Goal: Communication & Community: Answer question/provide support

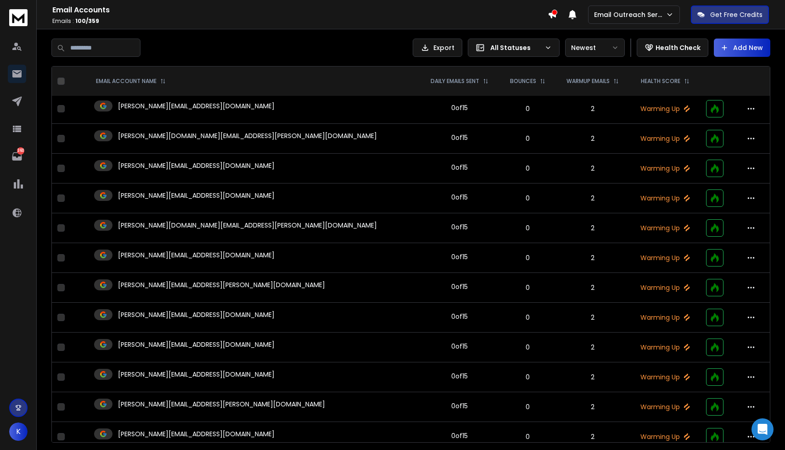
scroll to position [2659, 0]
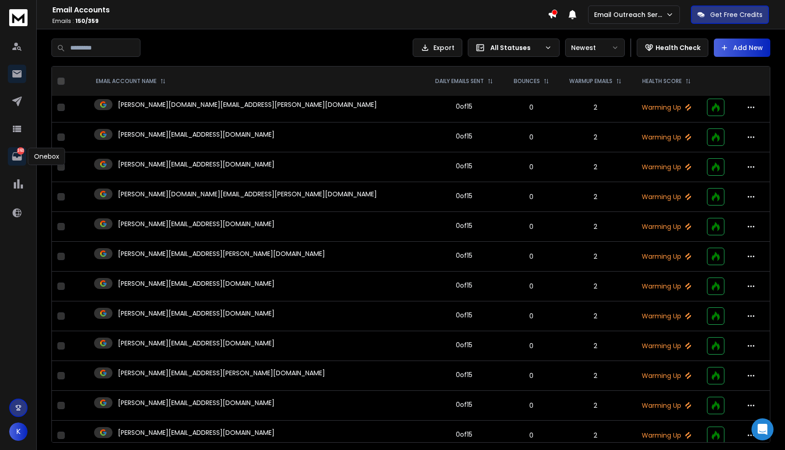
click at [17, 153] on p "360" at bounding box center [20, 150] width 7 height 7
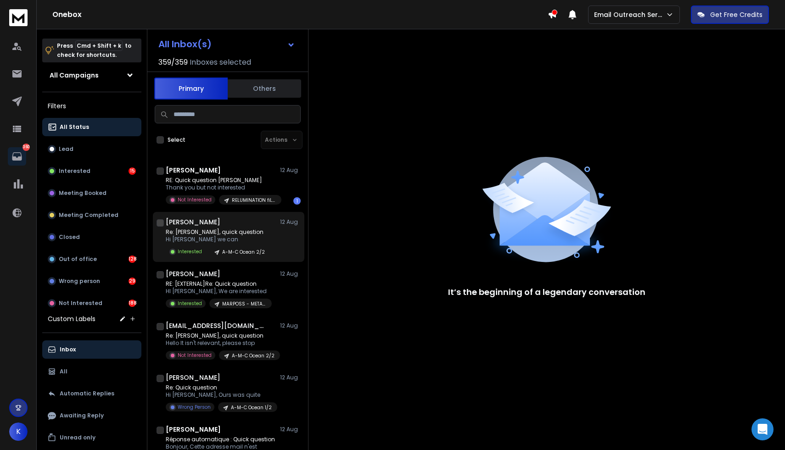
click at [206, 223] on h1 "[PERSON_NAME]" at bounding box center [193, 221] width 55 height 9
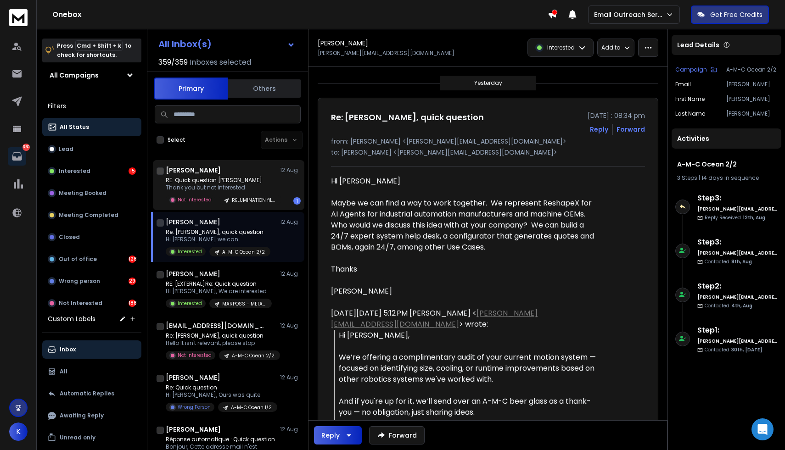
click at [221, 186] on p "Thank you but not interested" at bounding box center [221, 187] width 110 height 7
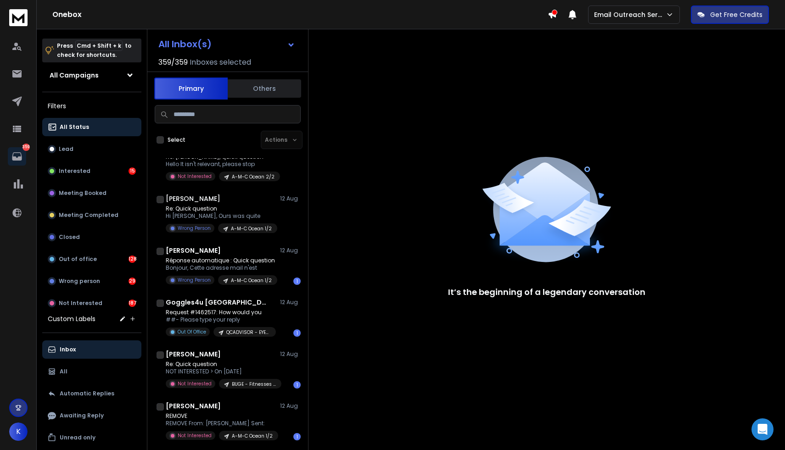
scroll to position [305, 0]
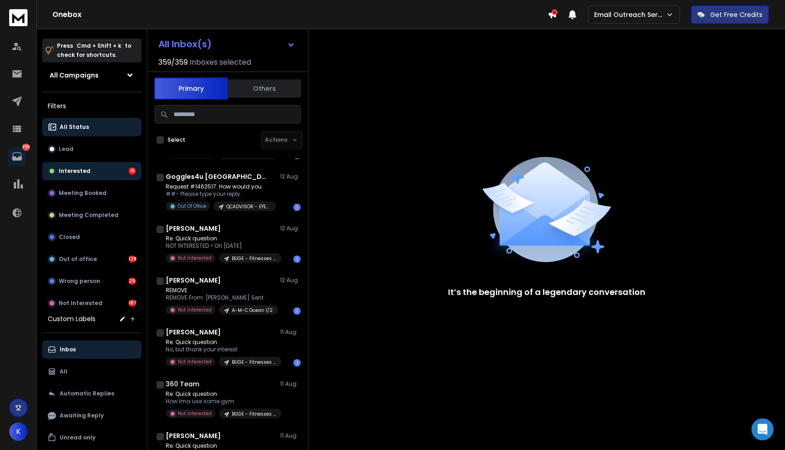
click at [80, 172] on p "Interested" at bounding box center [75, 170] width 32 height 7
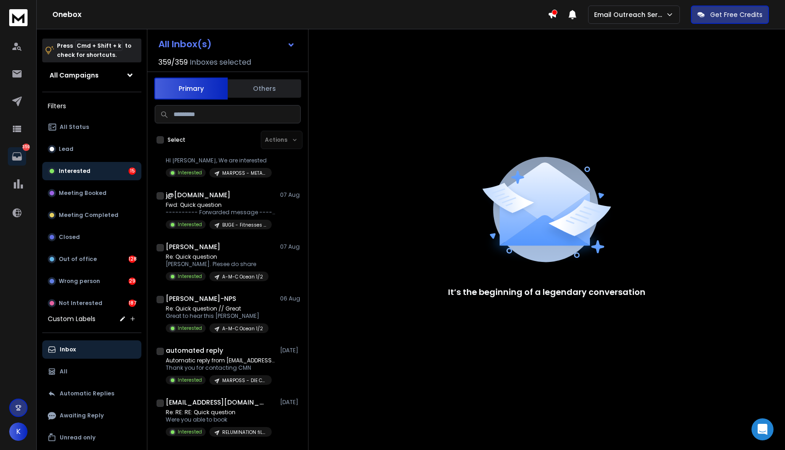
scroll to position [82, 0]
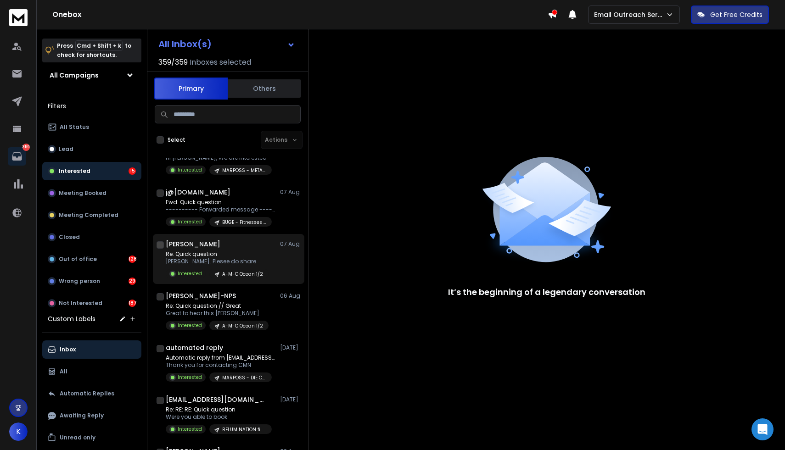
click at [237, 264] on p "[PERSON_NAME]. Plesee do share" at bounding box center [217, 261] width 103 height 7
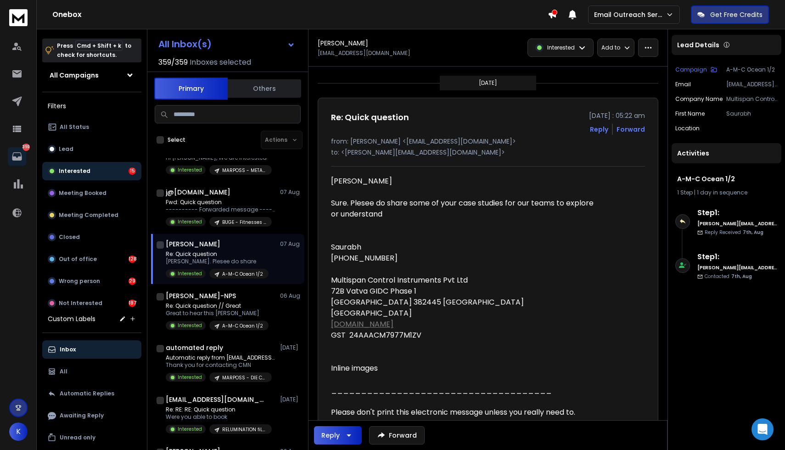
click at [630, 128] on div "Forward" at bounding box center [630, 129] width 28 height 9
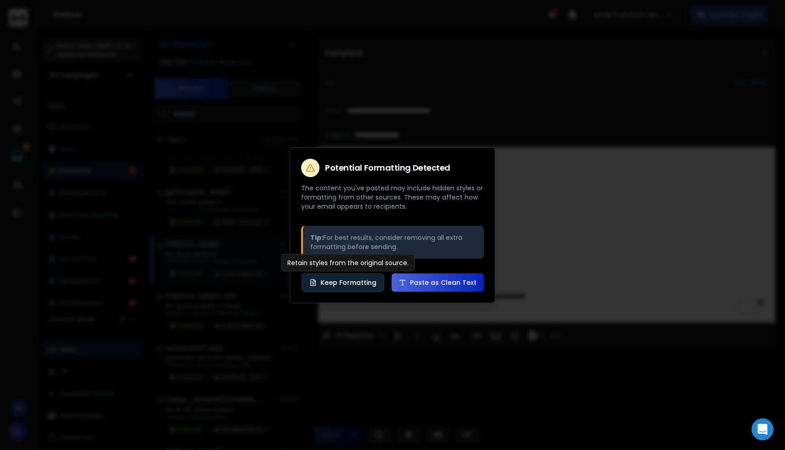
click at [372, 280] on button "Keep Formatting" at bounding box center [342, 282] width 83 height 18
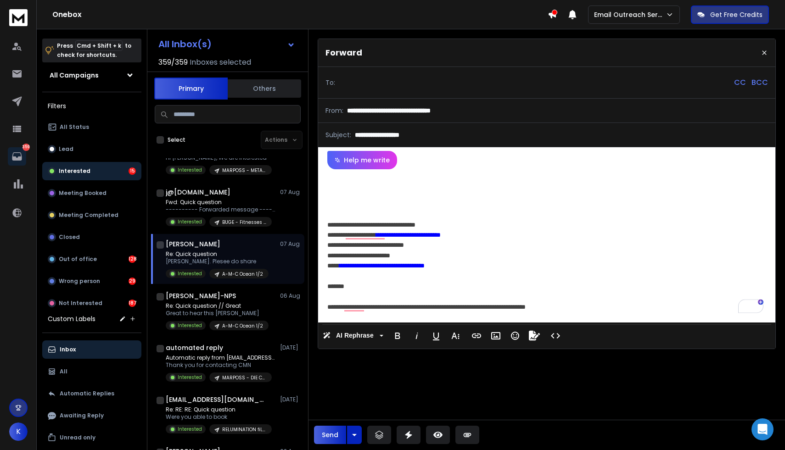
click at [418, 75] on div at bounding box center [534, 82] width 391 height 17
click at [394, 82] on input at bounding box center [371, 82] width 64 height 17
paste input "**********"
type input "**********"
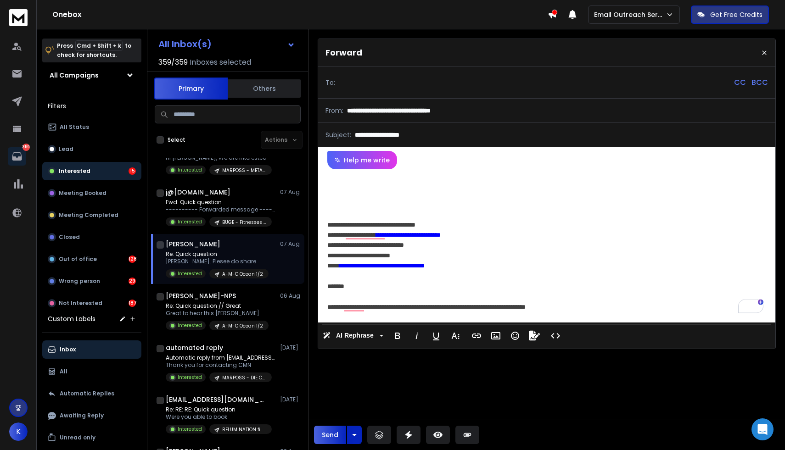
click at [390, 201] on div "To enrich screen reader interactions, please activate Accessibility in Grammarl…" at bounding box center [546, 204] width 439 height 10
click at [327, 431] on button "Send" at bounding box center [330, 435] width 32 height 18
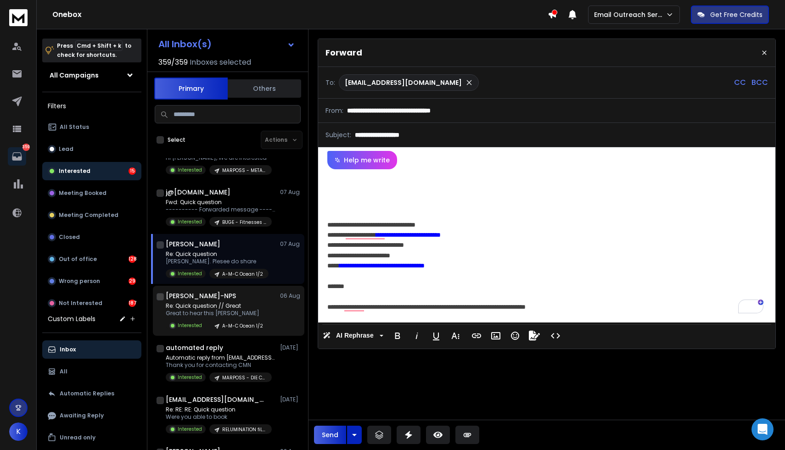
click at [269, 311] on div "Re: Quick question // Great Great to hear this Lilian Interested A-M-C Ocean 1/2" at bounding box center [233, 316] width 135 height 28
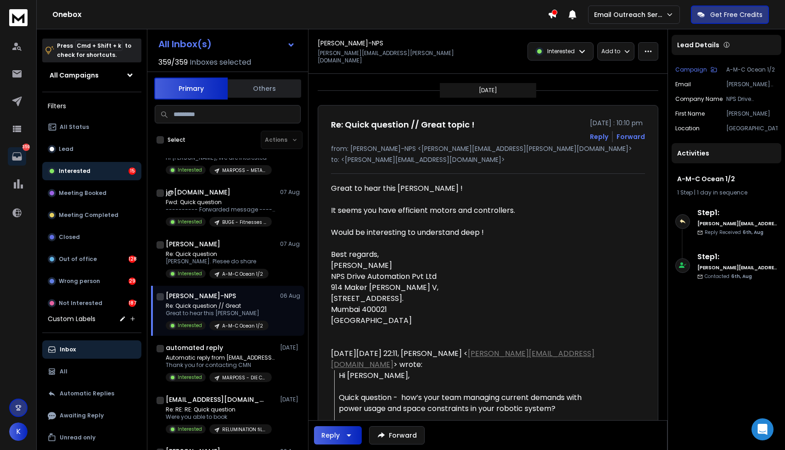
click at [623, 133] on div "Forward" at bounding box center [630, 136] width 28 height 9
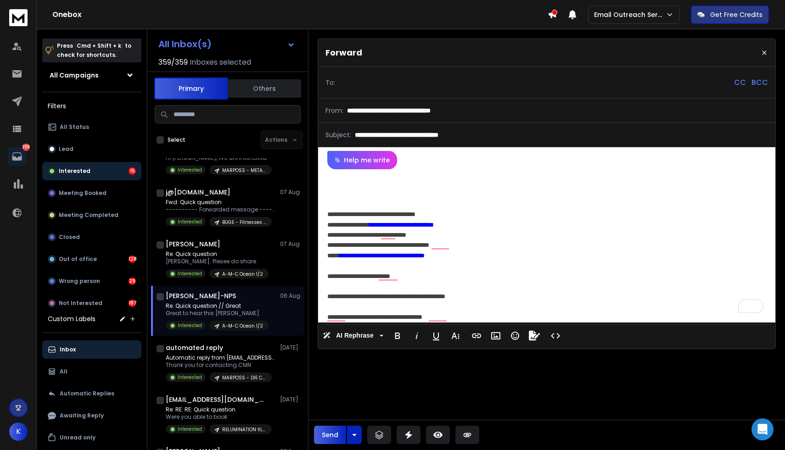
click at [390, 78] on input at bounding box center [371, 82] width 64 height 17
paste input "**********"
type input "**********"
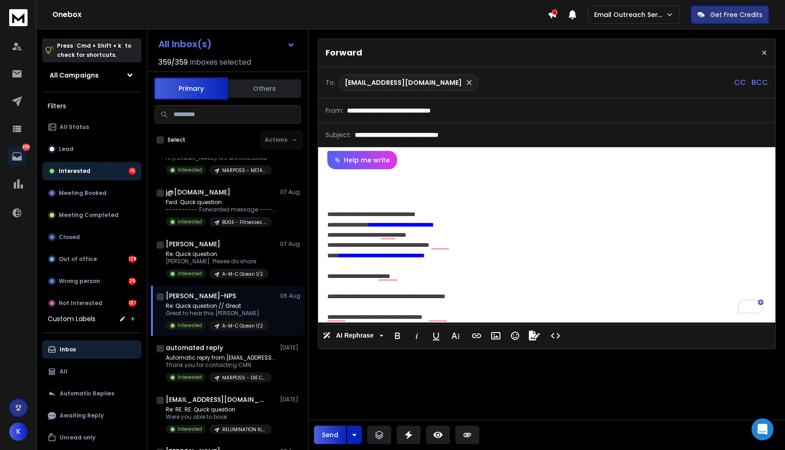
click at [345, 192] on div "To enrich screen reader interactions, please activate Accessibility in Grammarl…" at bounding box center [546, 194] width 439 height 10
click at [331, 427] on button "Send" at bounding box center [330, 435] width 32 height 18
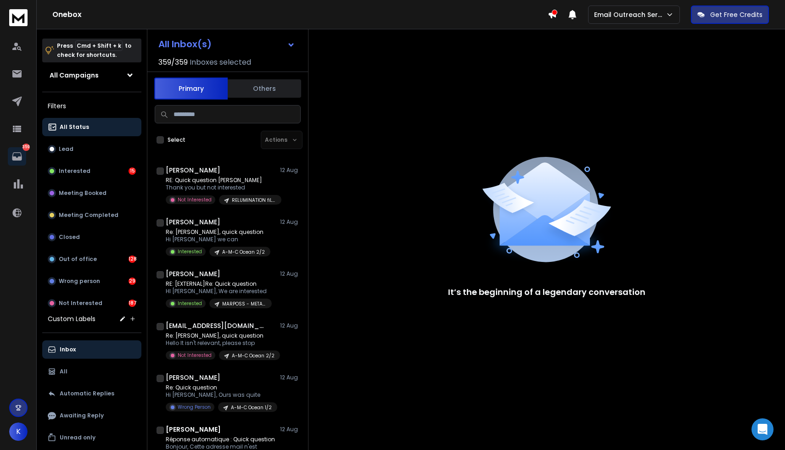
click at [98, 169] on button "Interested 15" at bounding box center [91, 171] width 99 height 18
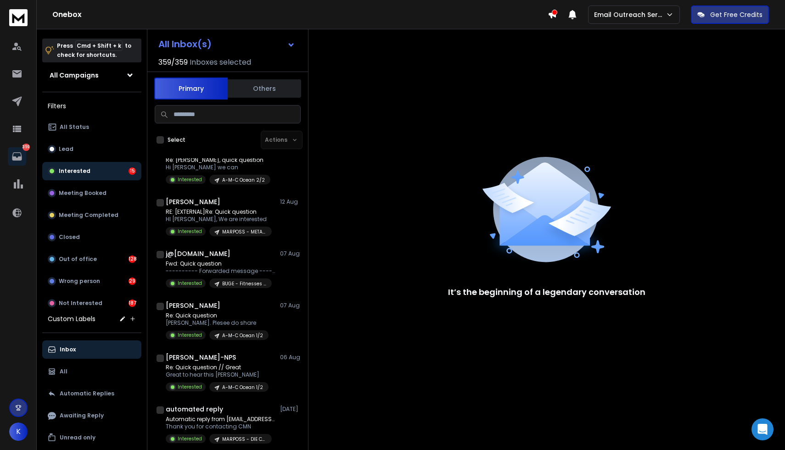
scroll to position [68, 0]
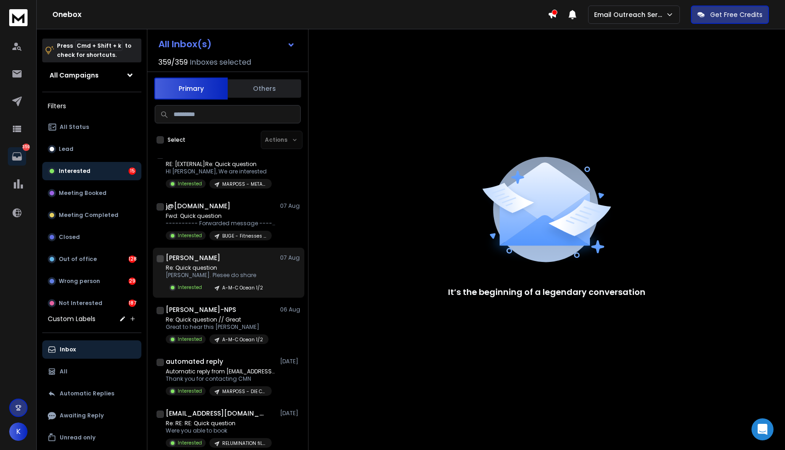
click at [205, 255] on h1 "[PERSON_NAME]" at bounding box center [193, 257] width 55 height 9
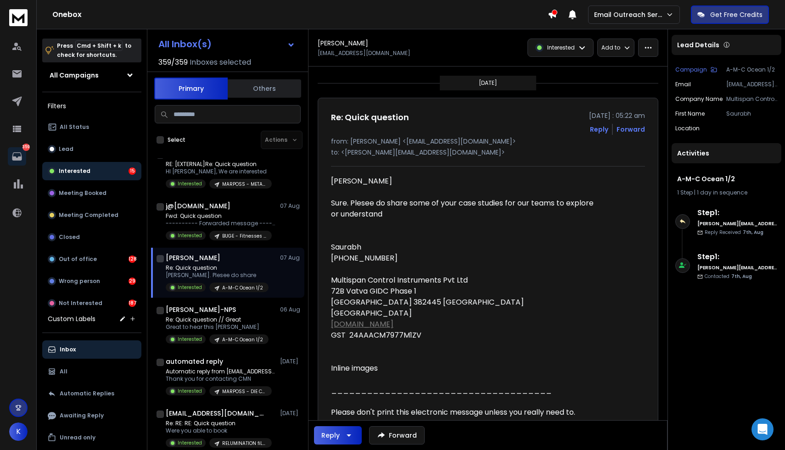
click at [627, 130] on div "Forward" at bounding box center [630, 129] width 28 height 9
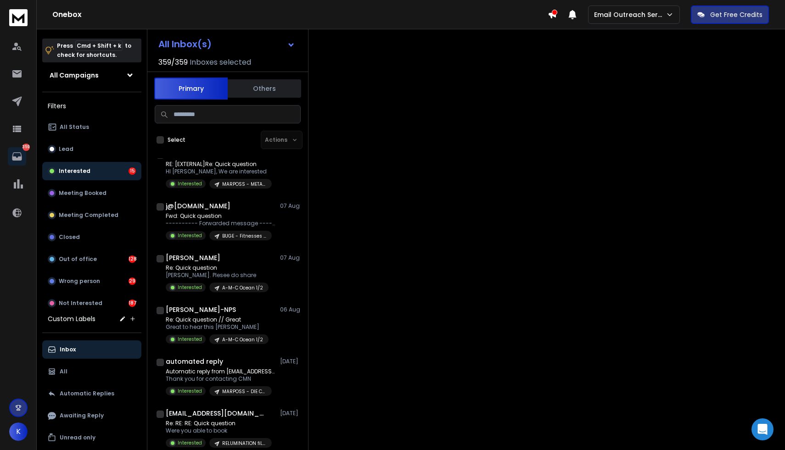
click at [538, 195] on div at bounding box center [546, 254] width 476 height 450
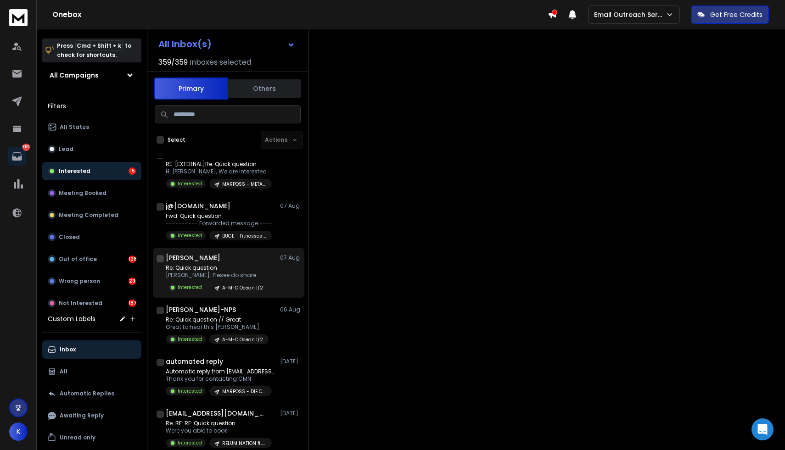
click at [260, 253] on div "saurabh patel 07 Aug" at bounding box center [233, 257] width 135 height 9
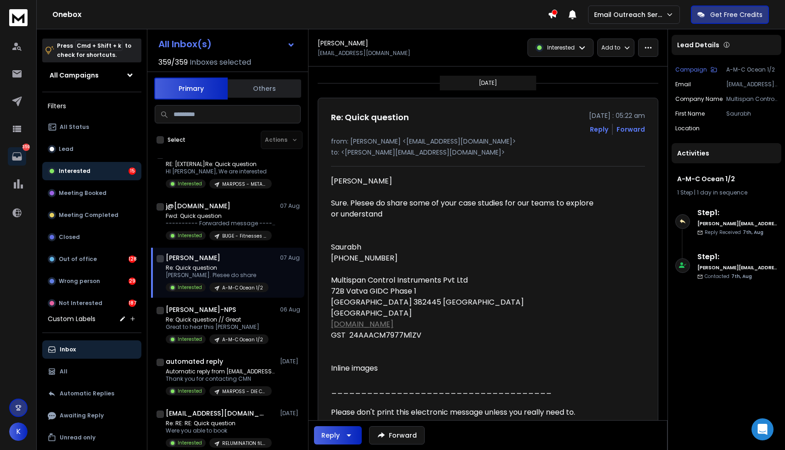
click at [636, 130] on div "Forward" at bounding box center [630, 129] width 28 height 9
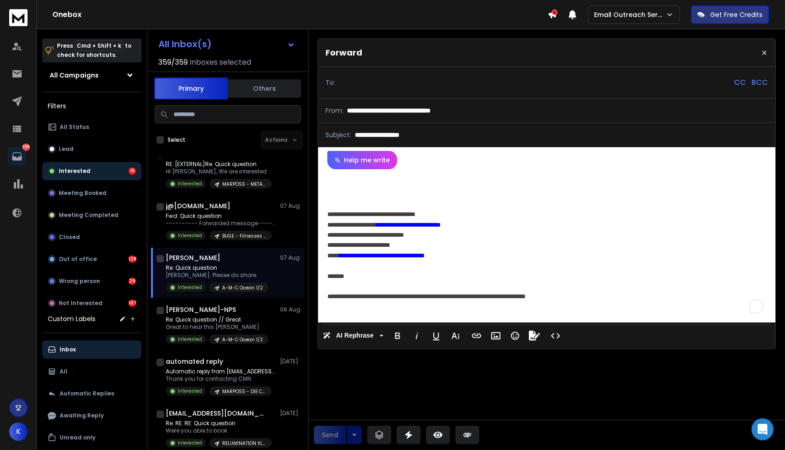
click at [445, 83] on div at bounding box center [534, 82] width 391 height 17
click at [398, 84] on input at bounding box center [371, 82] width 64 height 17
paste input "**********"
type input "**********"
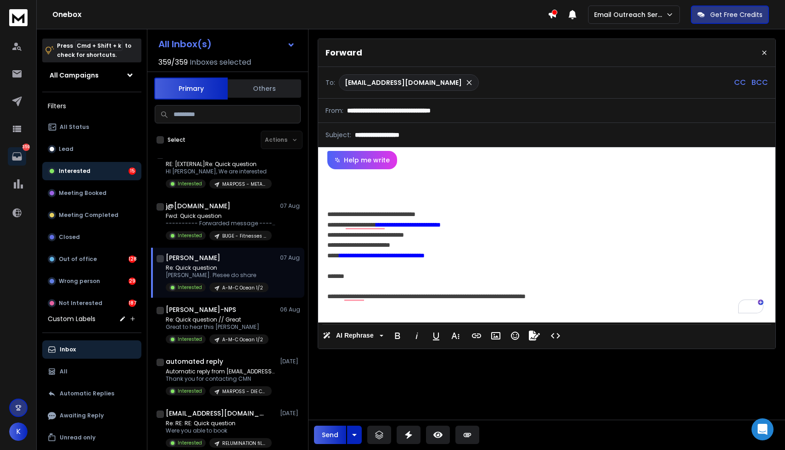
click at [353, 199] on div "To enrich screen reader interactions, please activate Accessibility in Grammarl…" at bounding box center [546, 204] width 439 height 10
click at [328, 431] on button "Send" at bounding box center [330, 435] width 32 height 18
click at [328, 434] on button "Send" at bounding box center [330, 435] width 32 height 18
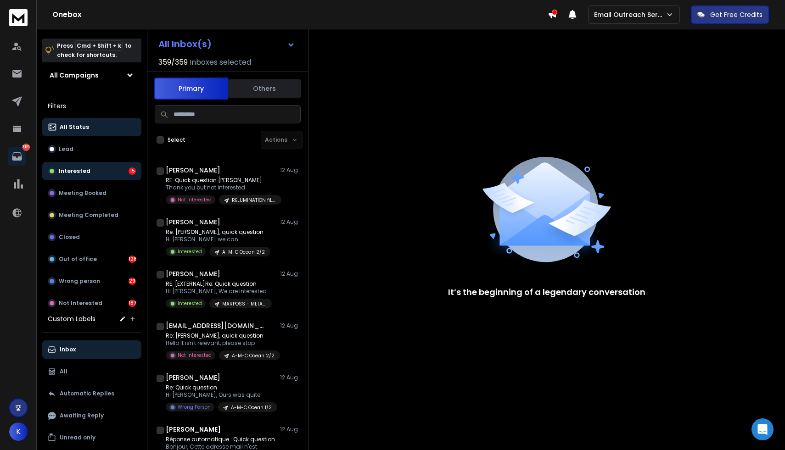
click at [84, 175] on div "Interested" at bounding box center [69, 171] width 43 height 8
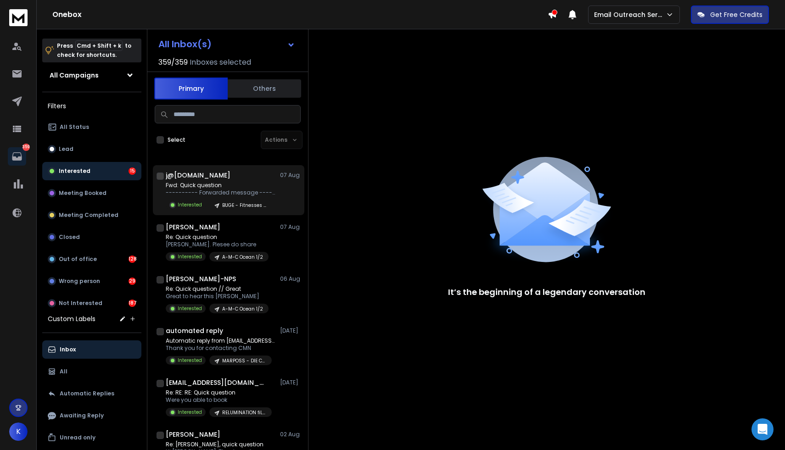
scroll to position [109, 0]
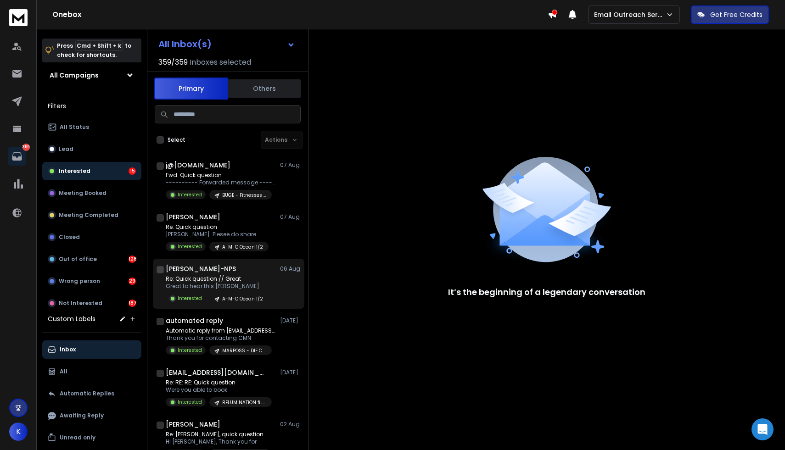
click at [217, 295] on icon at bounding box center [218, 299] width 8 height 8
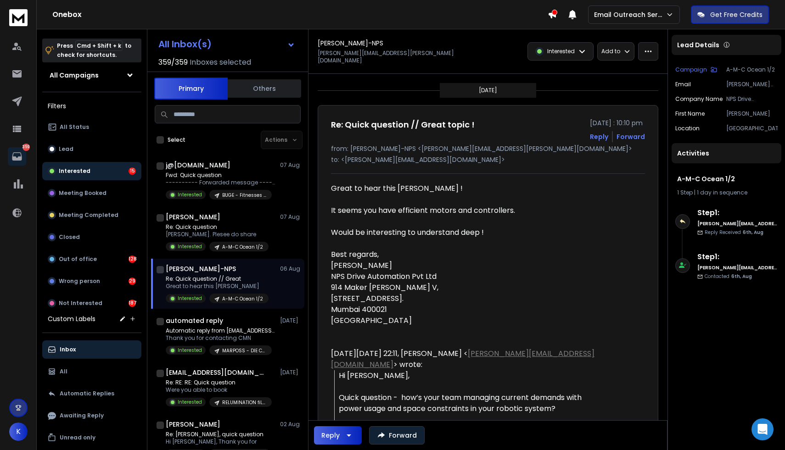
click at [380, 432] on icon at bounding box center [381, 435] width 8 height 8
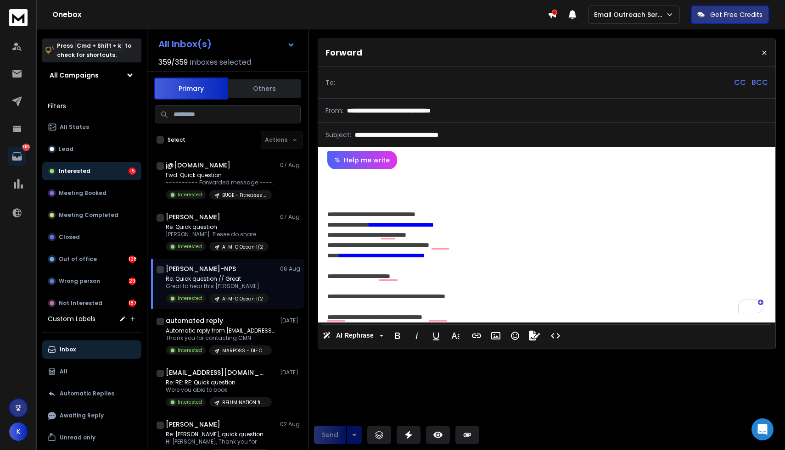
click at [433, 85] on div at bounding box center [534, 82] width 391 height 17
click at [386, 84] on input at bounding box center [371, 82] width 64 height 17
paste input "**********"
type input "**********"
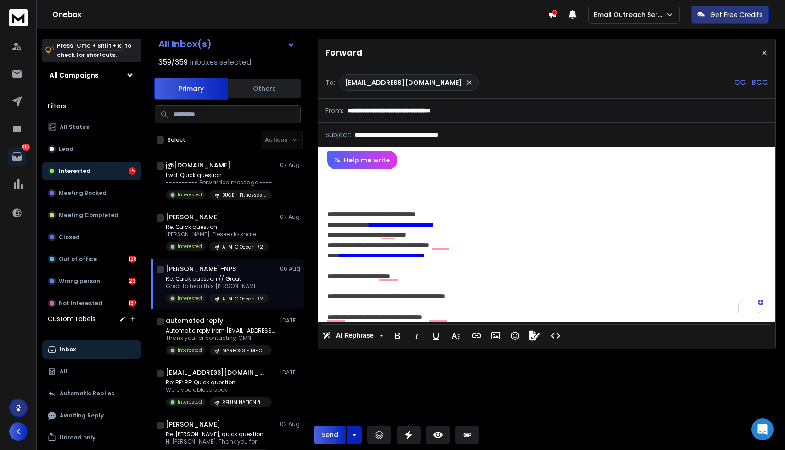
click at [371, 203] on div "To enrich screen reader interactions, please activate Accessibility in Grammarl…" at bounding box center [546, 204] width 439 height 10
click at [324, 438] on button "Send" at bounding box center [330, 435] width 32 height 18
click at [335, 429] on button "Send" at bounding box center [330, 435] width 32 height 18
click at [402, 180] on div "To enrich screen reader interactions, please activate Accessibility in Grammarl…" at bounding box center [546, 183] width 439 height 10
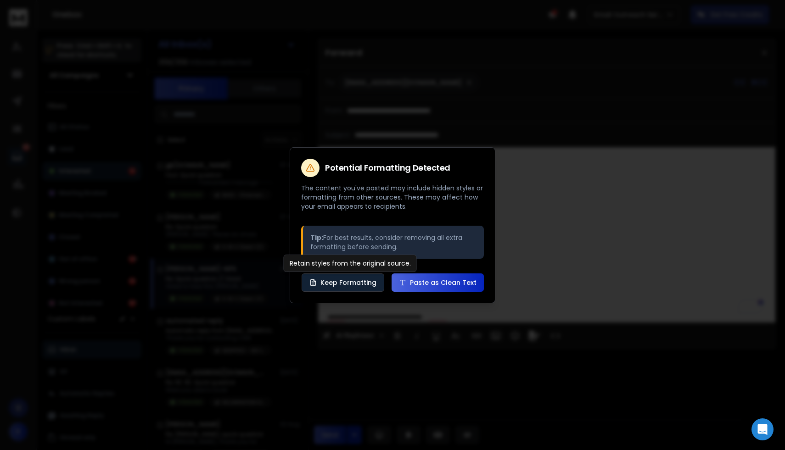
click at [373, 284] on button "Keep Formatting" at bounding box center [342, 282] width 83 height 18
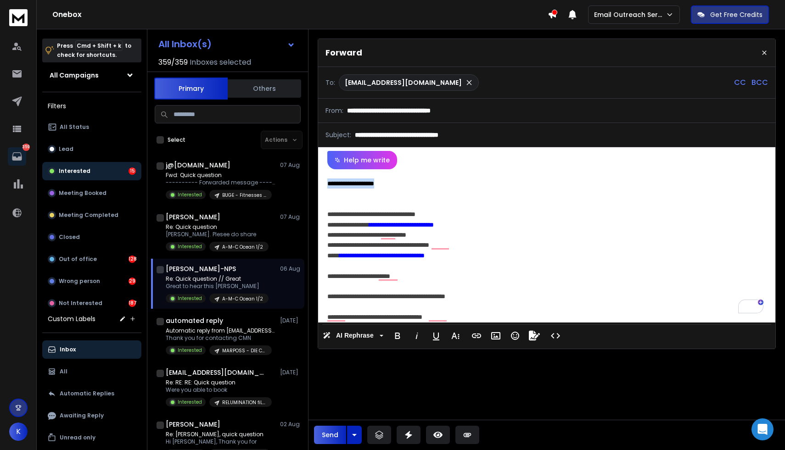
drag, startPoint x: 401, startPoint y: 183, endPoint x: 320, endPoint y: 182, distance: 81.2
click at [320, 182] on div "**********" at bounding box center [546, 245] width 457 height 153
copy span "**********"
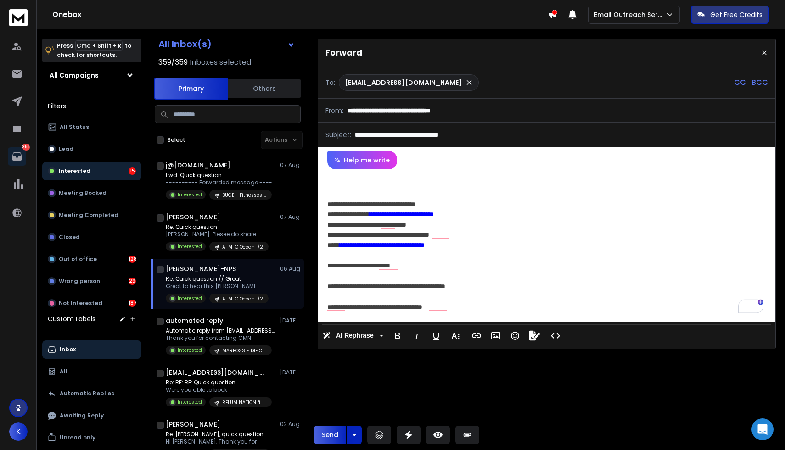
click at [331, 435] on button "Send" at bounding box center [330, 435] width 32 height 18
click at [408, 173] on div "**********" at bounding box center [546, 245] width 457 height 153
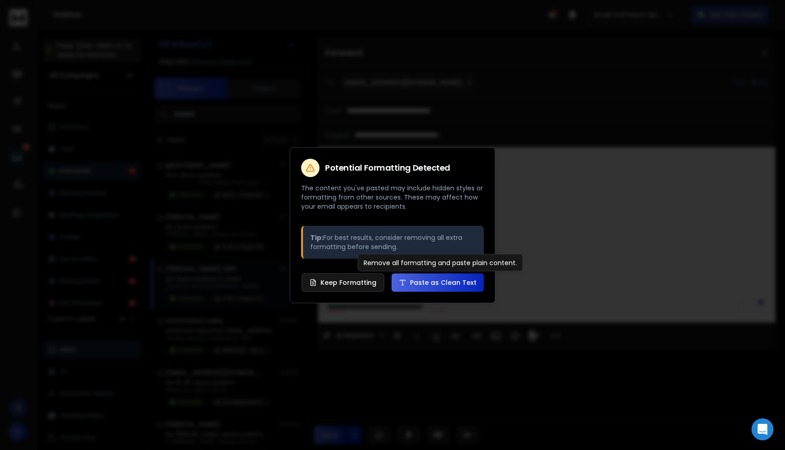
click at [406, 281] on icon at bounding box center [402, 282] width 7 height 7
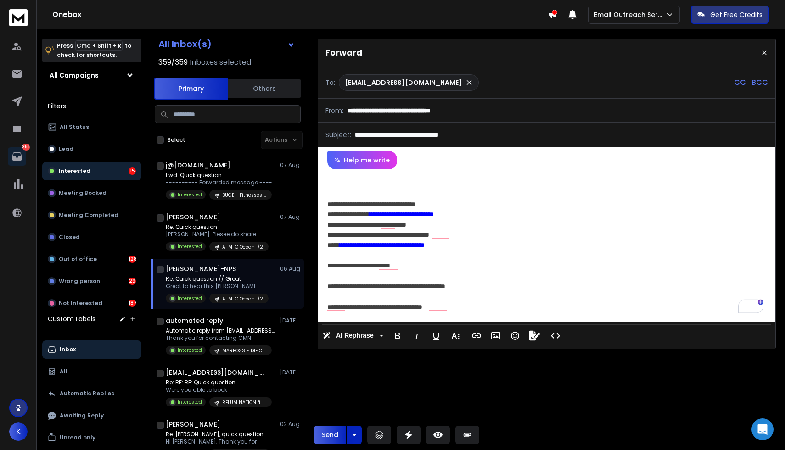
click at [328, 429] on button "Send" at bounding box center [330, 435] width 32 height 18
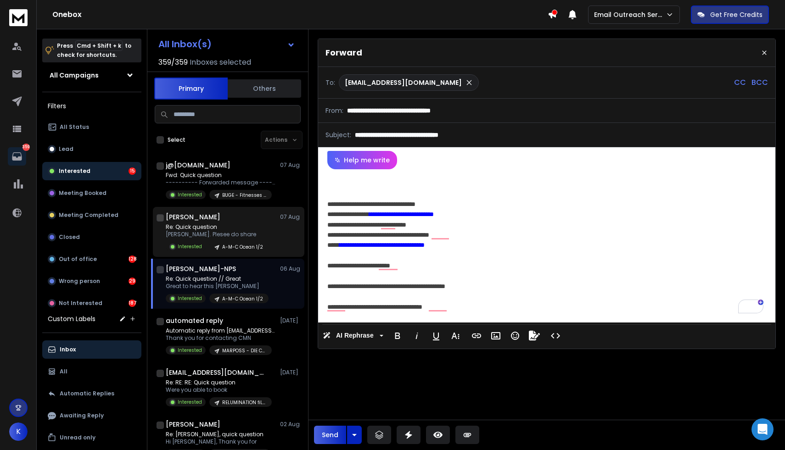
click at [251, 220] on div "[PERSON_NAME] [DATE]" at bounding box center [233, 216] width 135 height 9
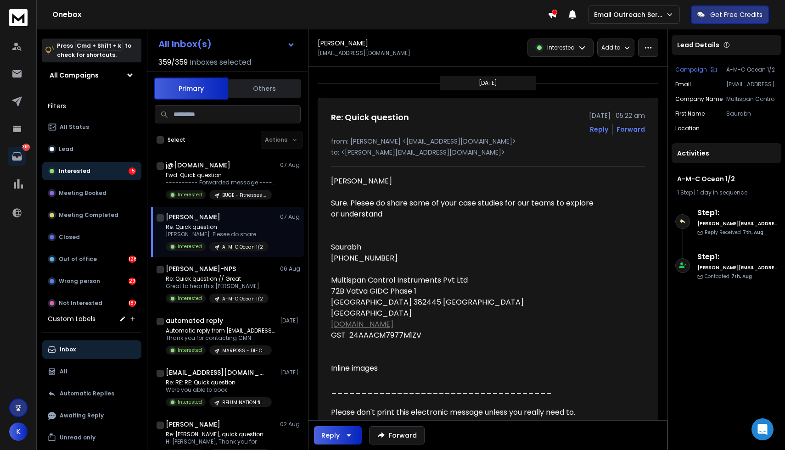
click at [618, 128] on div "Forward" at bounding box center [630, 129] width 28 height 9
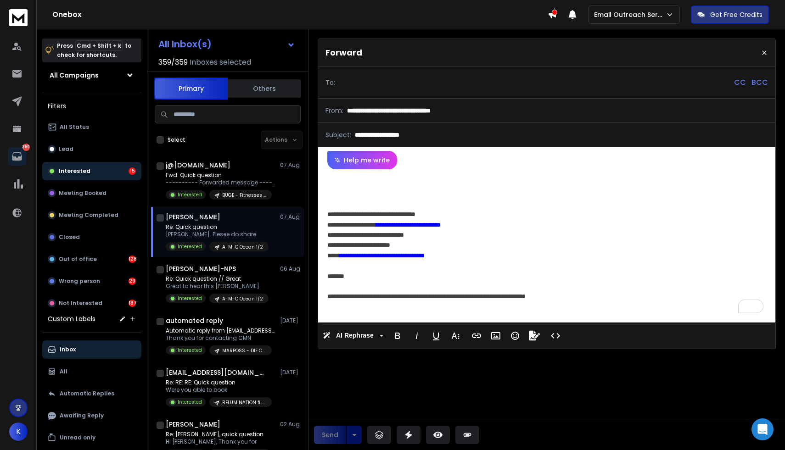
click at [436, 78] on div at bounding box center [534, 82] width 391 height 17
click at [376, 87] on input at bounding box center [371, 82] width 64 height 17
paste input "**********"
type input "**********"
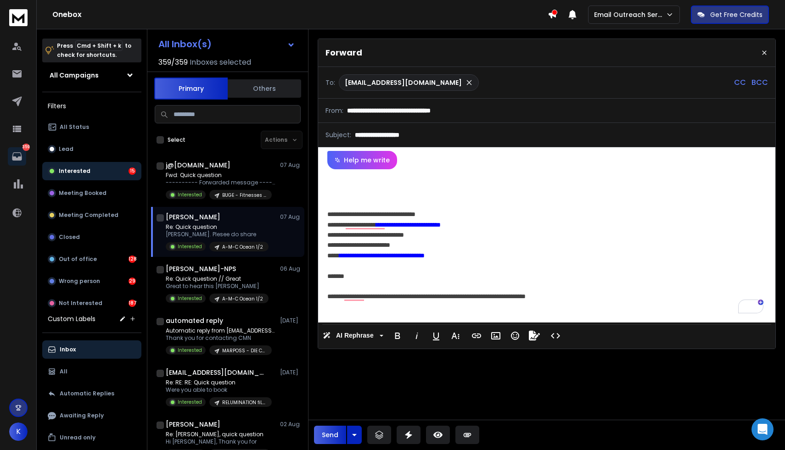
click at [353, 190] on div "To enrich screen reader interactions, please activate Accessibility in Grammarl…" at bounding box center [546, 194] width 439 height 10
click at [324, 432] on button "Send" at bounding box center [330, 435] width 32 height 18
click at [328, 430] on button "Send" at bounding box center [330, 435] width 32 height 18
click at [323, 429] on button "Send" at bounding box center [330, 435] width 32 height 18
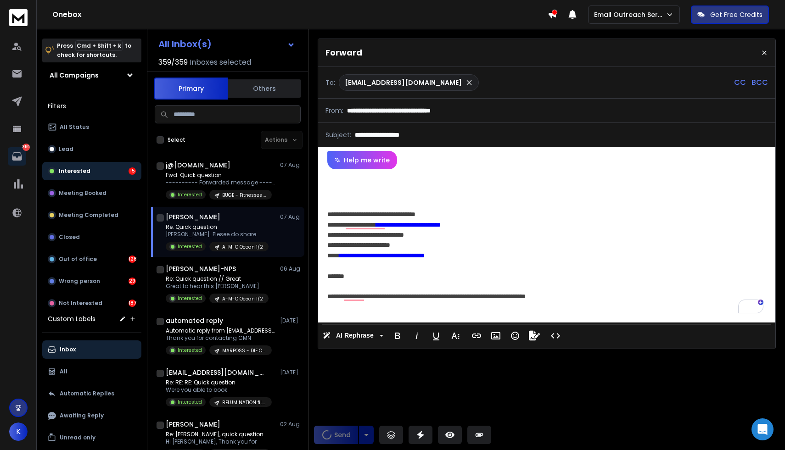
click at [429, 194] on div "To enrich screen reader interactions, please activate Accessibility in Grammarl…" at bounding box center [546, 194] width 439 height 10
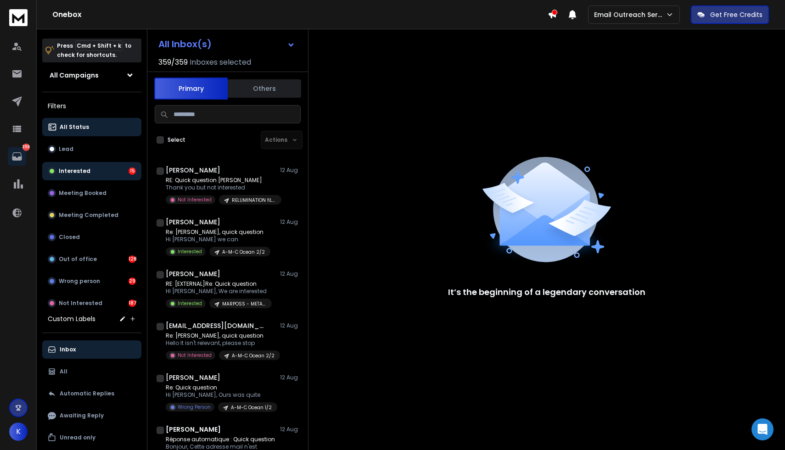
click at [96, 171] on button "Interested 15" at bounding box center [91, 171] width 99 height 18
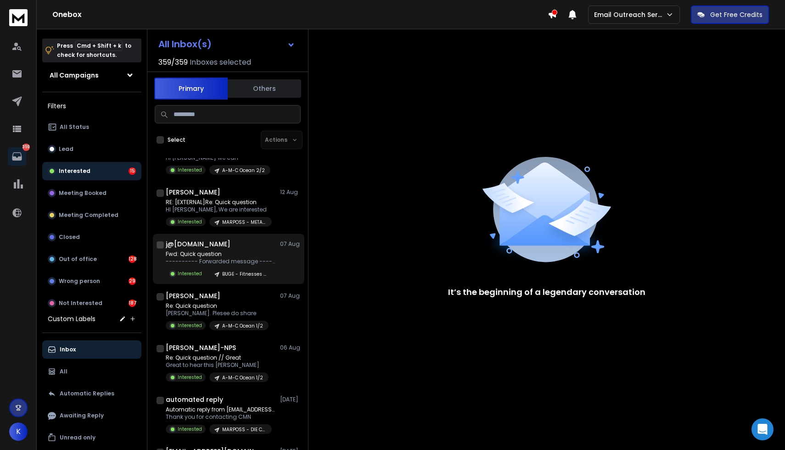
scroll to position [30, 0]
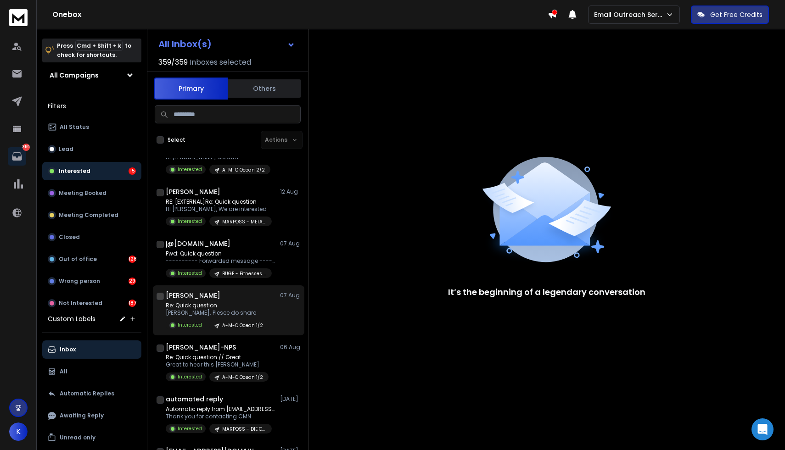
click at [230, 295] on div "[PERSON_NAME] [DATE]" at bounding box center [233, 295] width 135 height 9
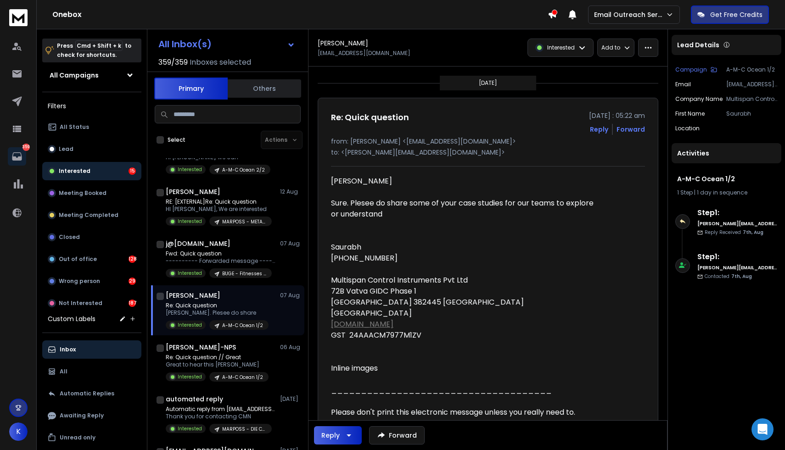
click at [622, 134] on div "Forward" at bounding box center [630, 129] width 28 height 9
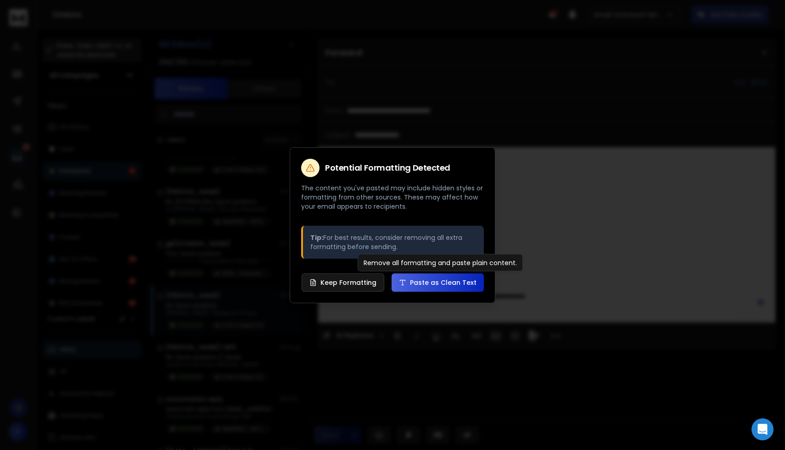
click at [404, 277] on button "Paste as Clean Text" at bounding box center [437, 282] width 92 height 18
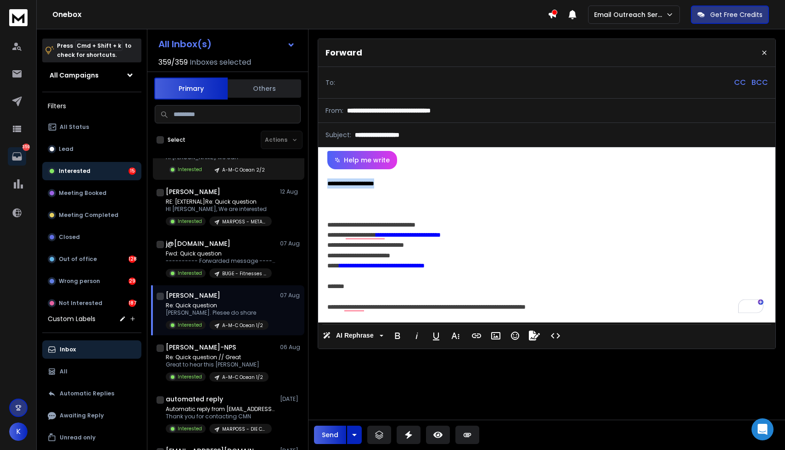
drag, startPoint x: 398, startPoint y: 187, endPoint x: 296, endPoint y: 171, distance: 103.6
click at [296, 171] on div "All Inbox(s) 359 / 359 Inboxes selected Primary Others Select Actions [PERSON_N…" at bounding box center [466, 254] width 638 height 450
copy div "**********"
click at [355, 83] on input at bounding box center [371, 82] width 64 height 17
paste input "**********"
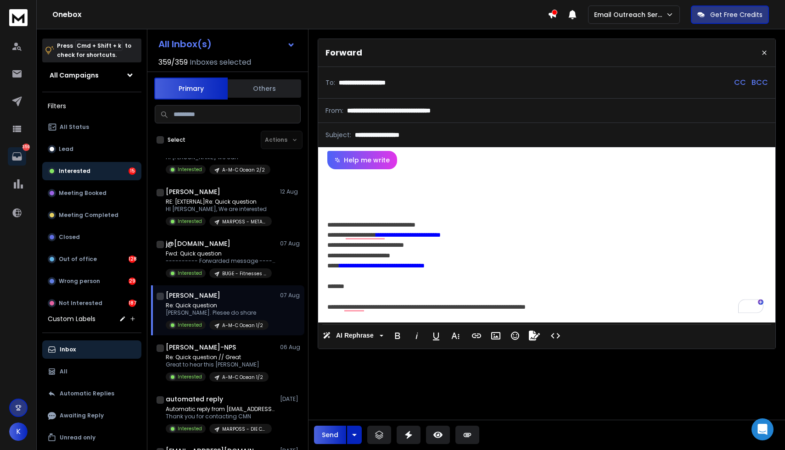
scroll to position [0, 7]
type input "**********"
click at [357, 205] on div "To enrich screen reader interactions, please activate Accessibility in Grammarl…" at bounding box center [546, 204] width 439 height 10
click at [328, 440] on button "Send" at bounding box center [330, 435] width 32 height 18
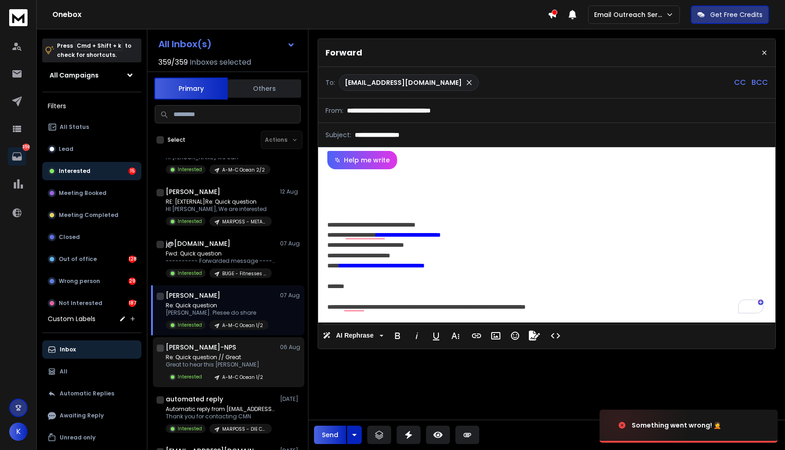
click at [242, 356] on p "Re: Quick question // Great" at bounding box center [217, 357] width 103 height 7
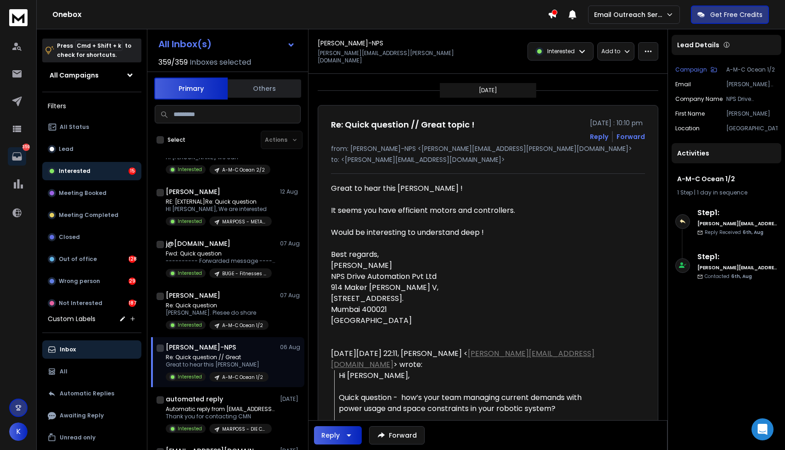
click at [629, 133] on div "Forward" at bounding box center [630, 136] width 28 height 9
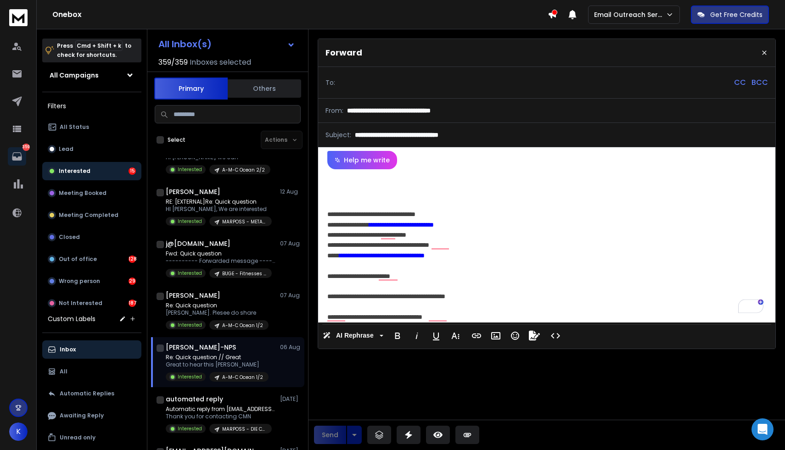
click at [384, 91] on div "To: CC BCC" at bounding box center [546, 82] width 457 height 31
click at [373, 83] on input at bounding box center [371, 82] width 64 height 17
paste input "**********"
type input "**********"
click at [325, 436] on button "Send" at bounding box center [330, 435] width 32 height 18
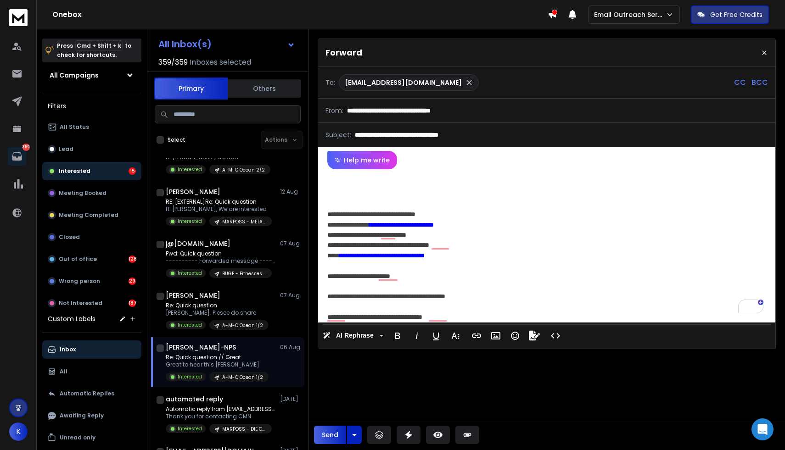
click at [330, 430] on button "Send" at bounding box center [330, 435] width 32 height 18
click at [324, 427] on button "Send" at bounding box center [330, 435] width 32 height 18
